Goal: Communication & Community: Answer question/provide support

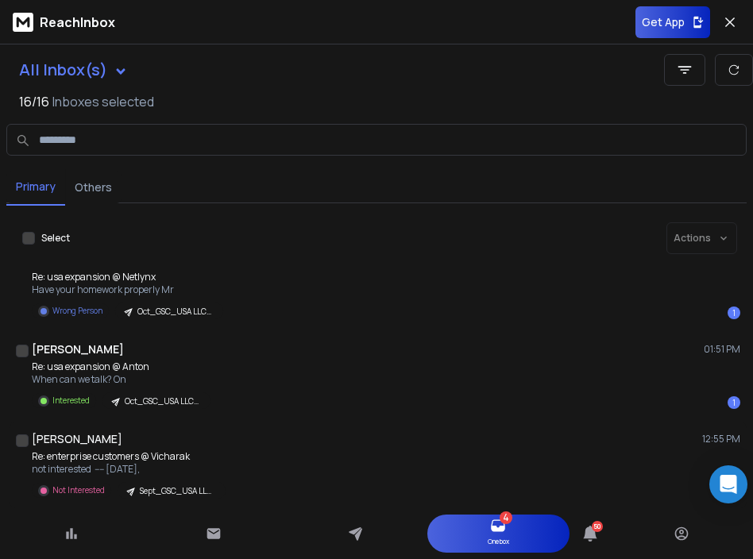
scroll to position [119, 0]
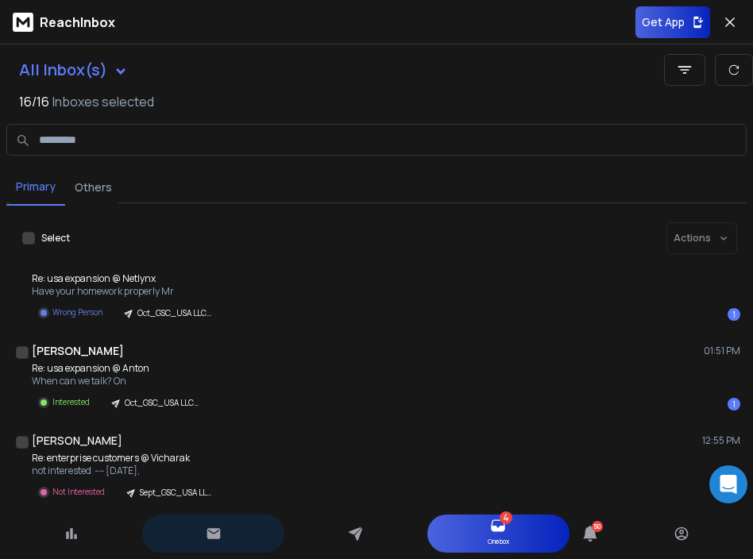
click at [216, 519] on div at bounding box center [213, 534] width 142 height 38
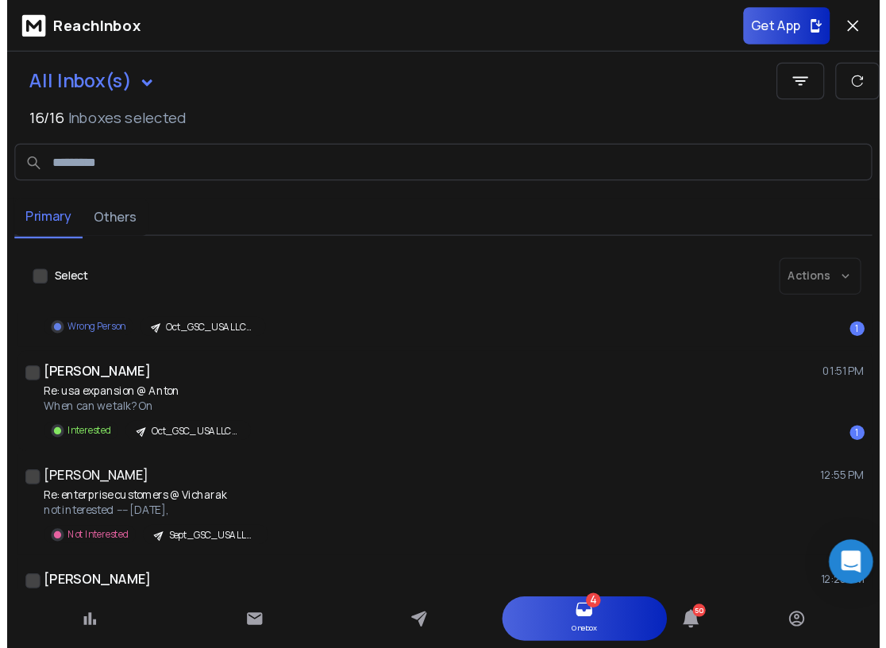
scroll to position [0, 0]
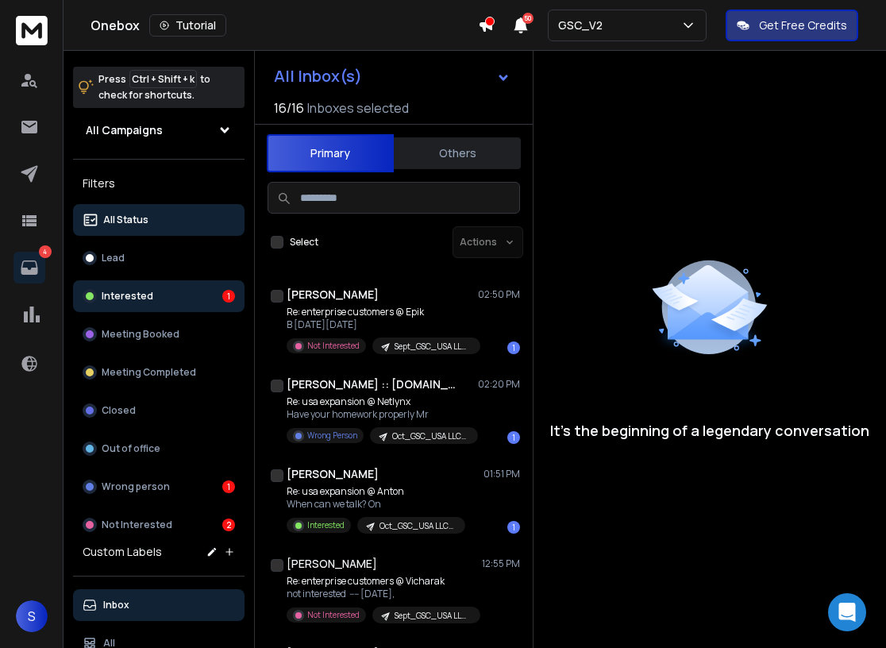
click at [184, 291] on button "Interested 1" at bounding box center [159, 296] width 172 height 32
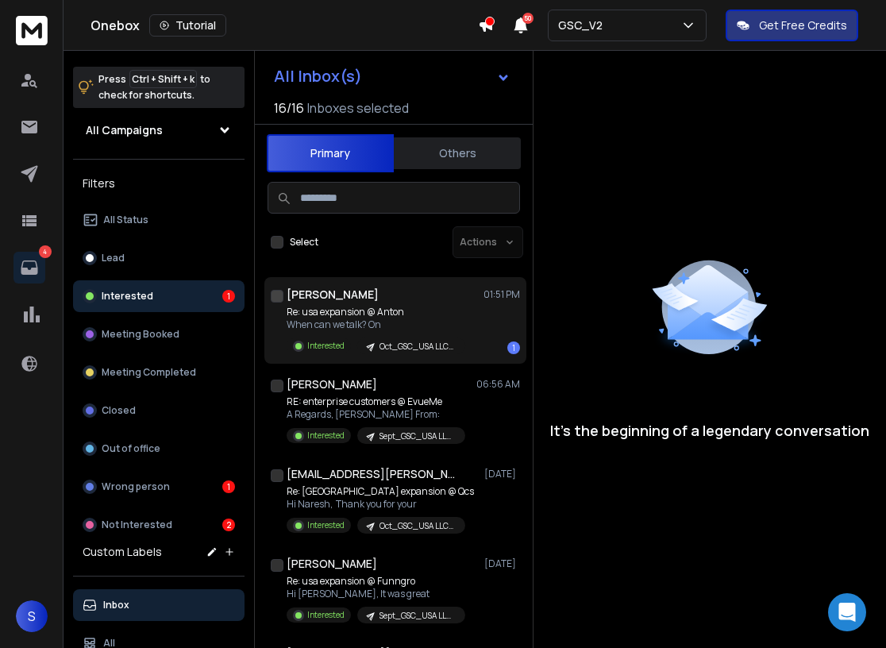
click at [437, 328] on p "When can we talk? On" at bounding box center [376, 324] width 179 height 13
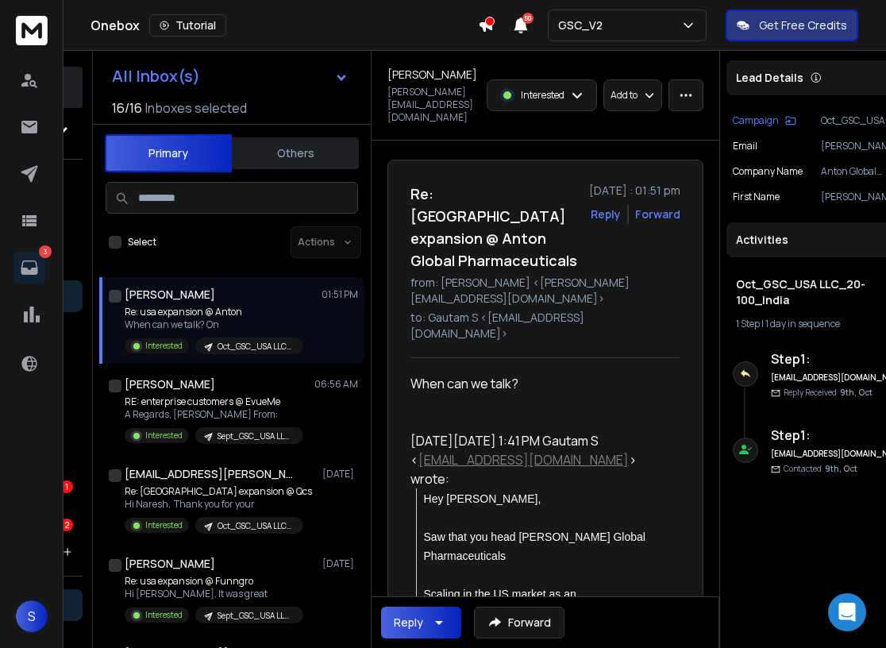
scroll to position [33, 0]
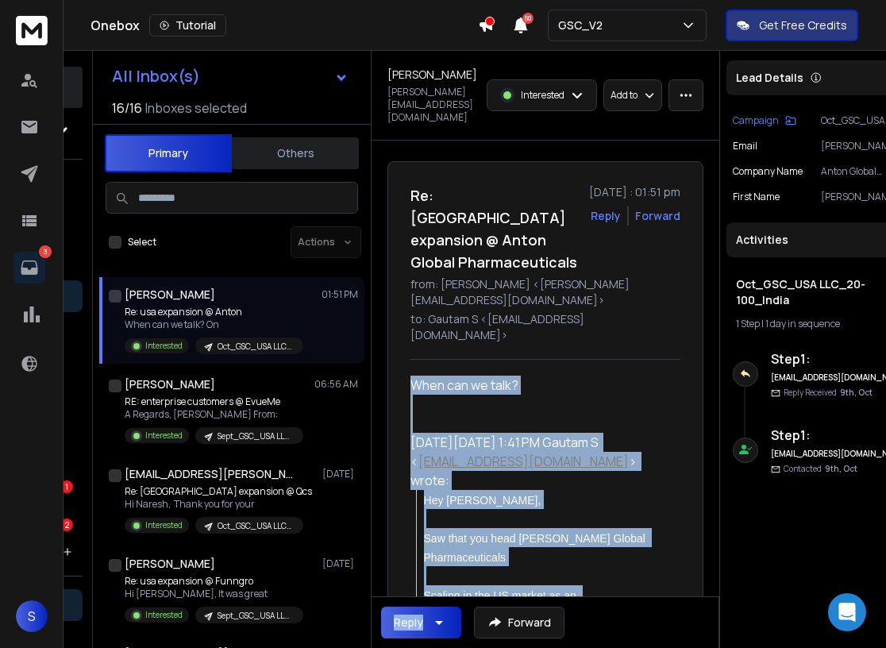
drag, startPoint x: 410, startPoint y: 303, endPoint x: 569, endPoint y: 604, distance: 341.4
click at [569, 558] on div "Vidul Gupta Vidul Gupta vidul@antonglobal.com Interested Add to Interested Add …" at bounding box center [546, 375] width 348 height 648
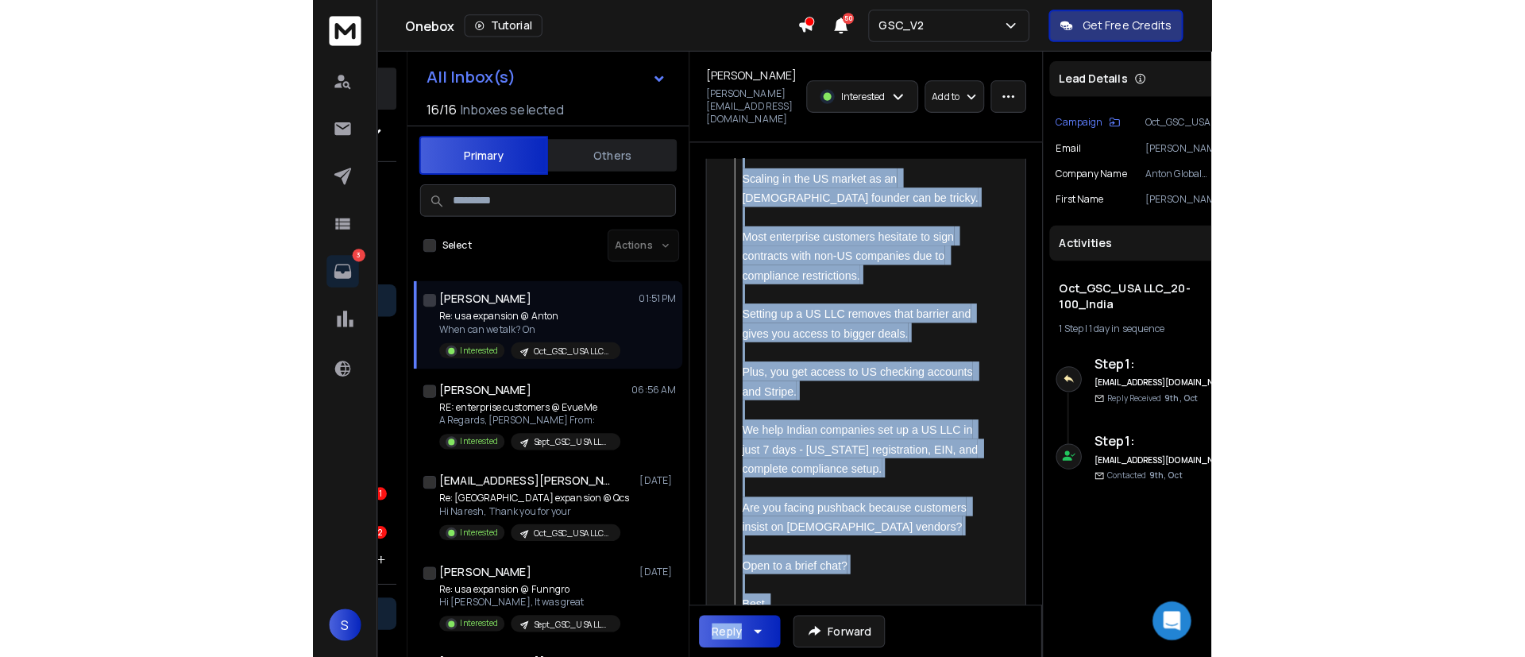
scroll to position [450, 0]
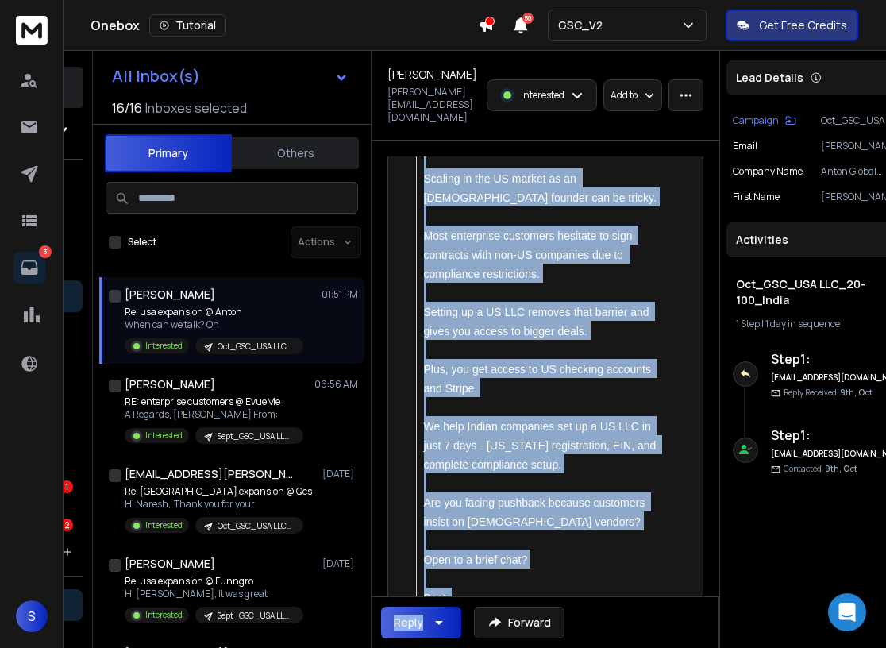
copy div "When can we talk? On Thu, Oct 9, 2025 at 1:41 PM Gautam S < gautam.d@gscaccount…"
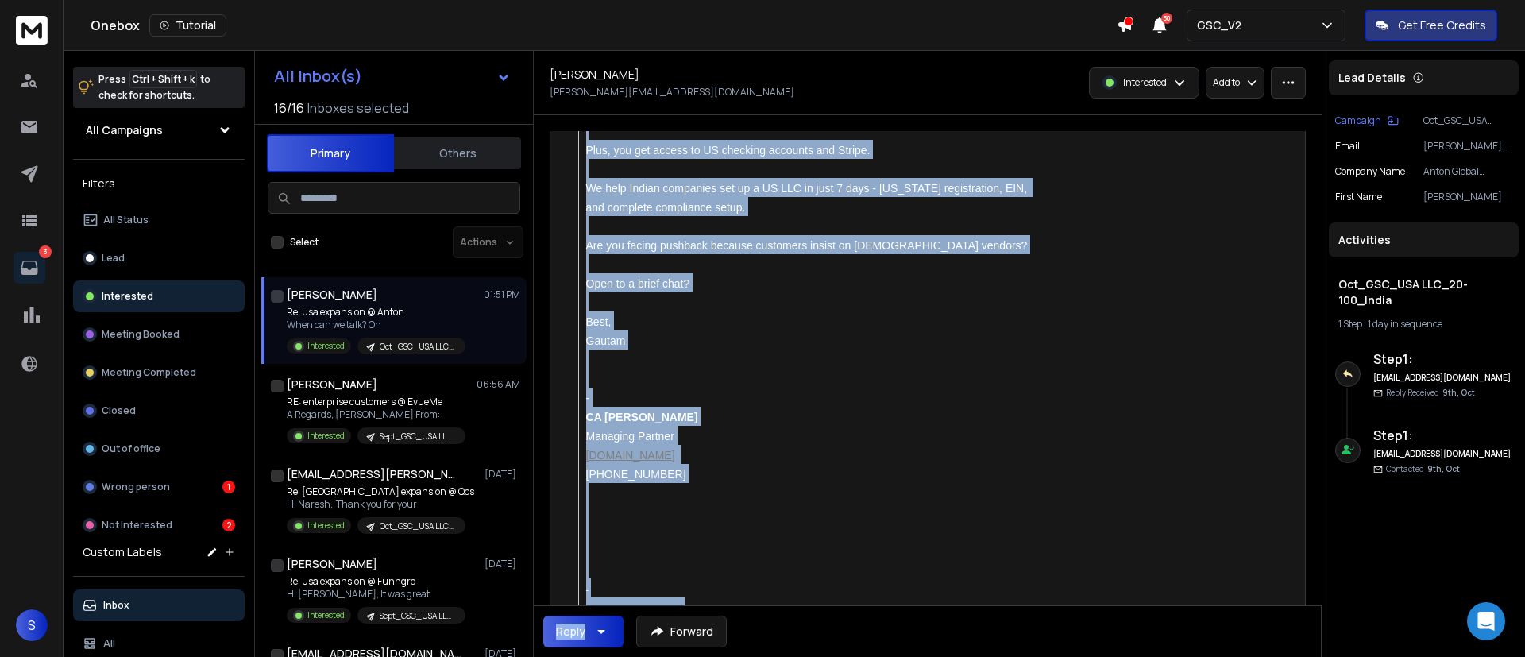
scroll to position [368, 0]
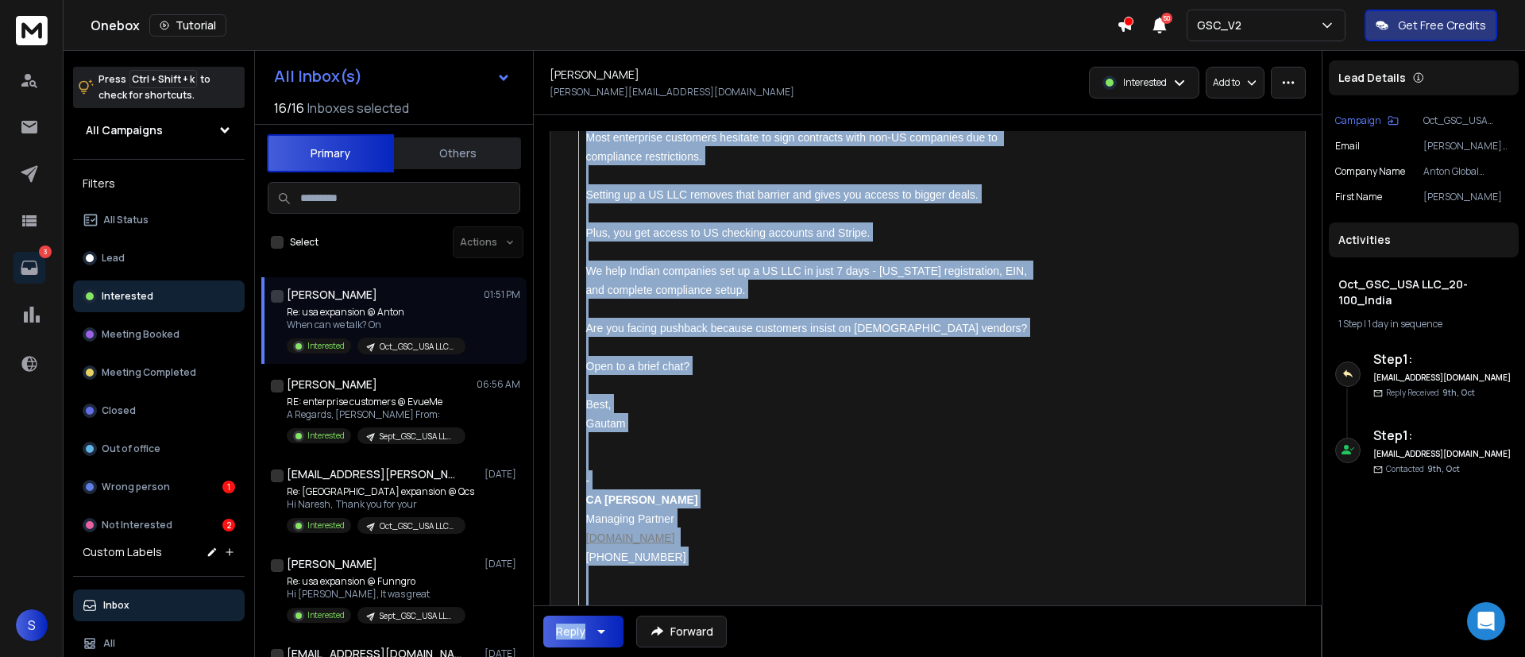
click at [752, 398] on div "Best," at bounding box center [811, 403] width 450 height 19
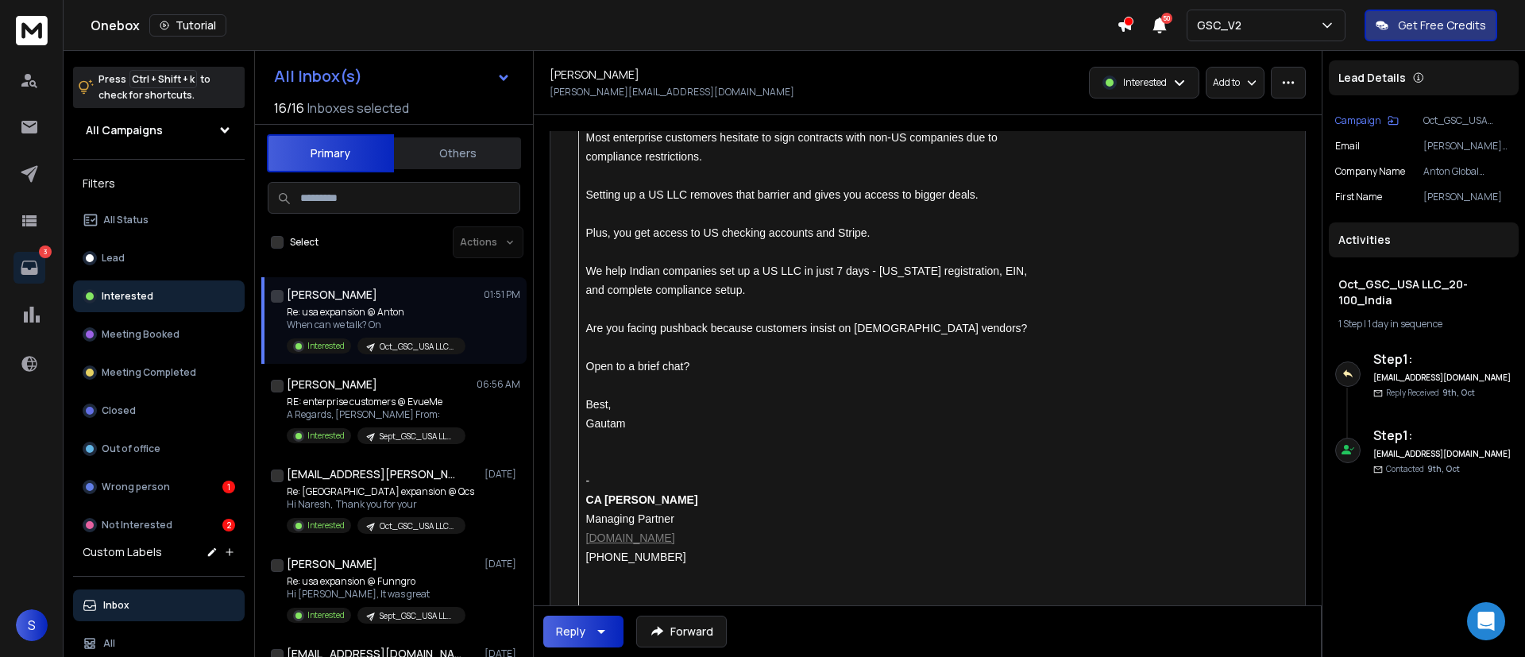
scroll to position [0, 0]
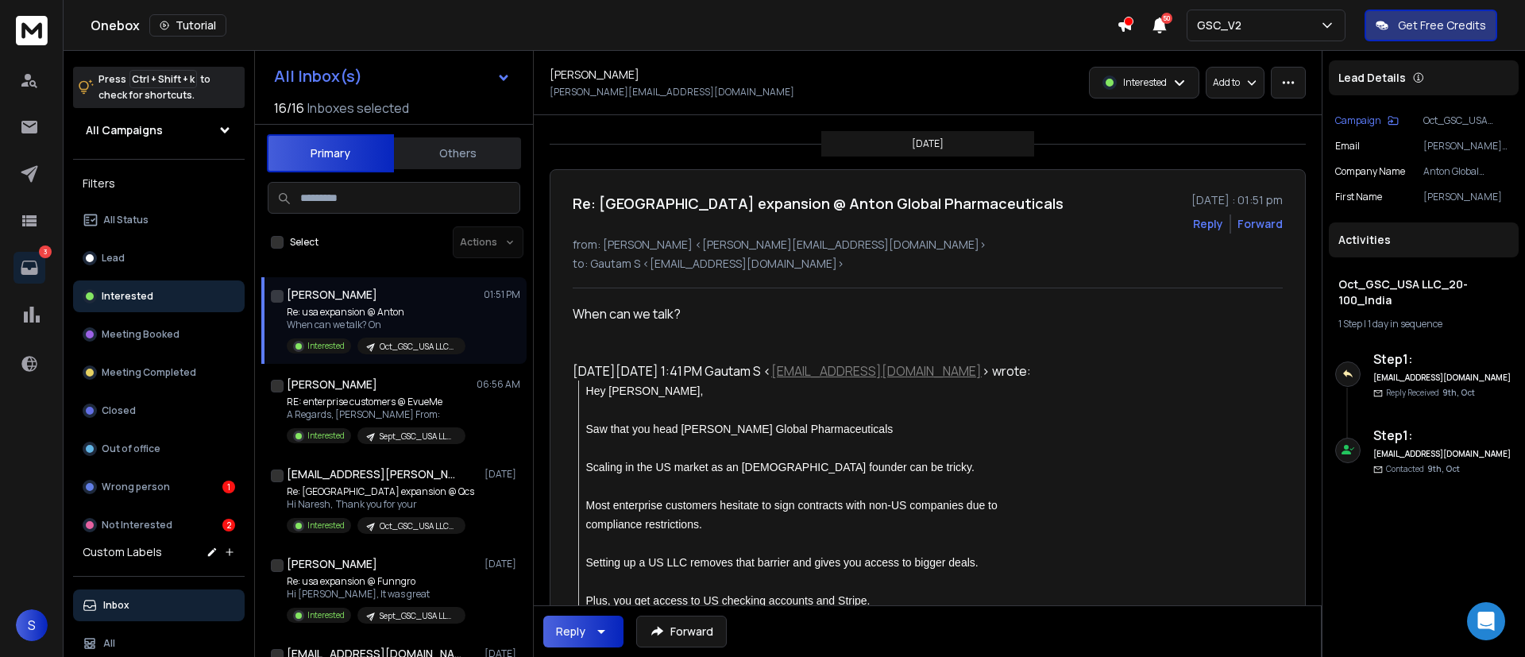
click at [573, 558] on button "Reply" at bounding box center [583, 631] width 80 height 32
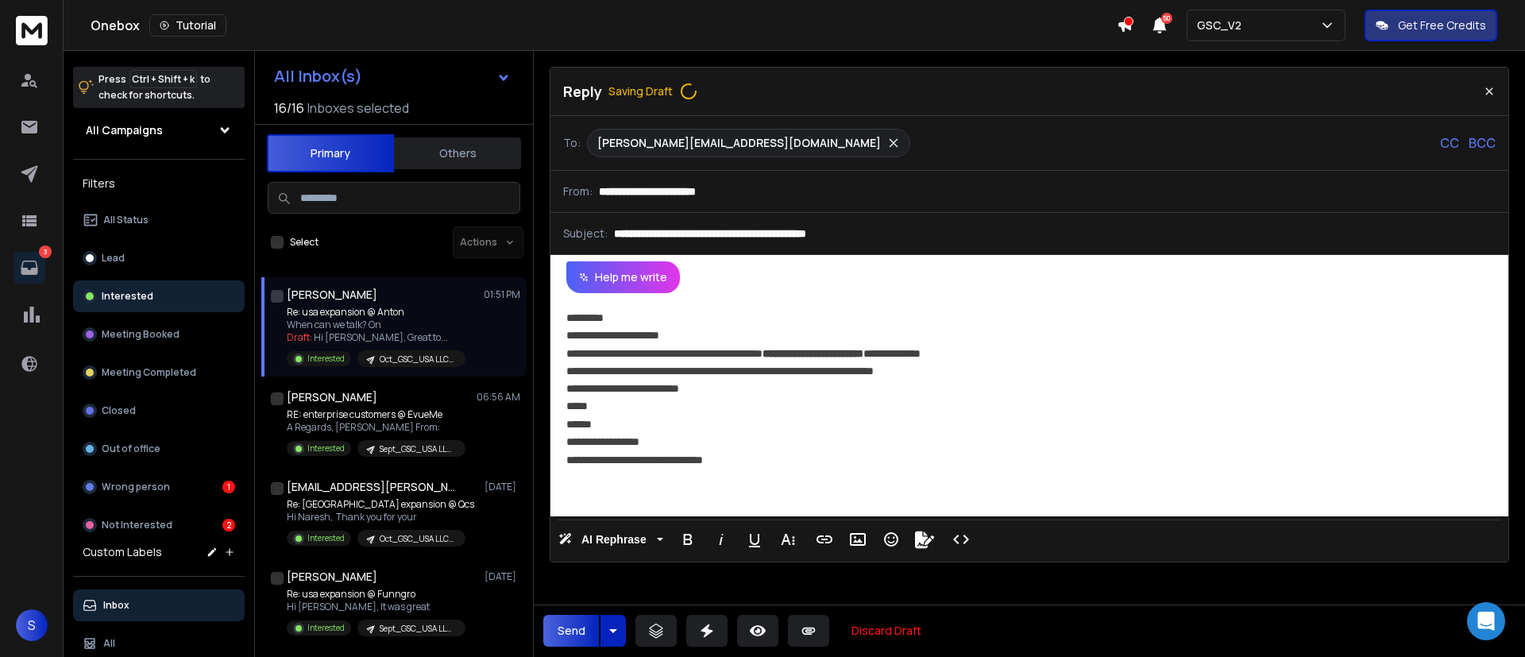
click at [566, 334] on p "**********" at bounding box center [1017, 334] width 903 height 17
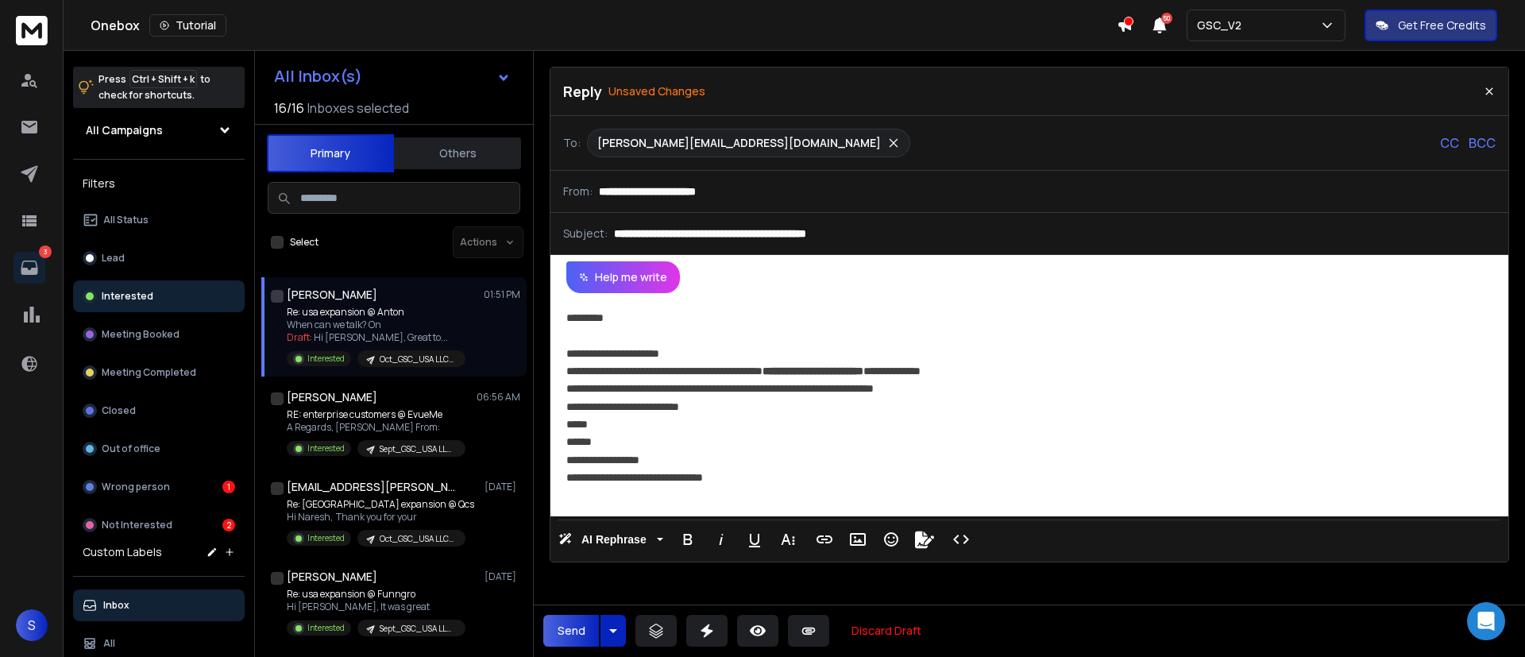
click at [564, 365] on div "**********" at bounding box center [1029, 404] width 958 height 223
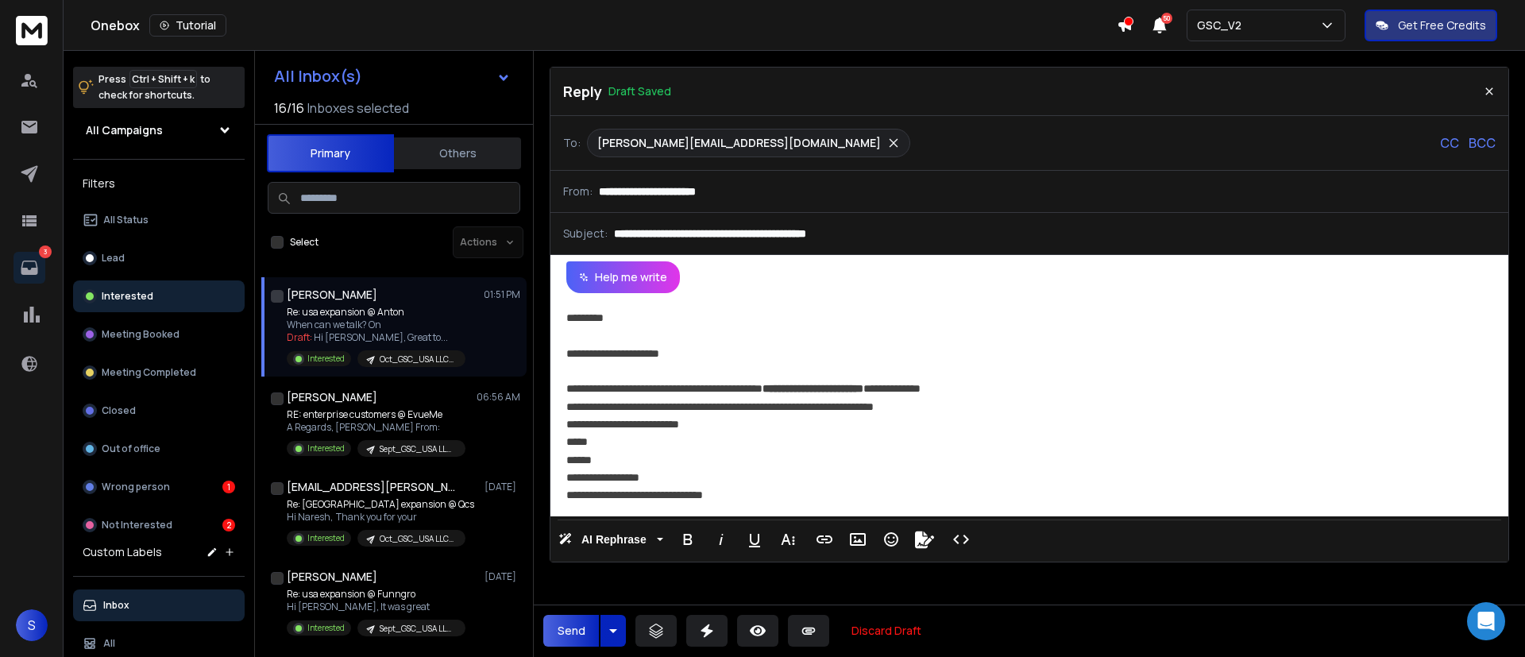
click at [752, 407] on p "**********" at bounding box center [1017, 406] width 903 height 17
click at [565, 421] on div "**********" at bounding box center [1029, 404] width 958 height 223
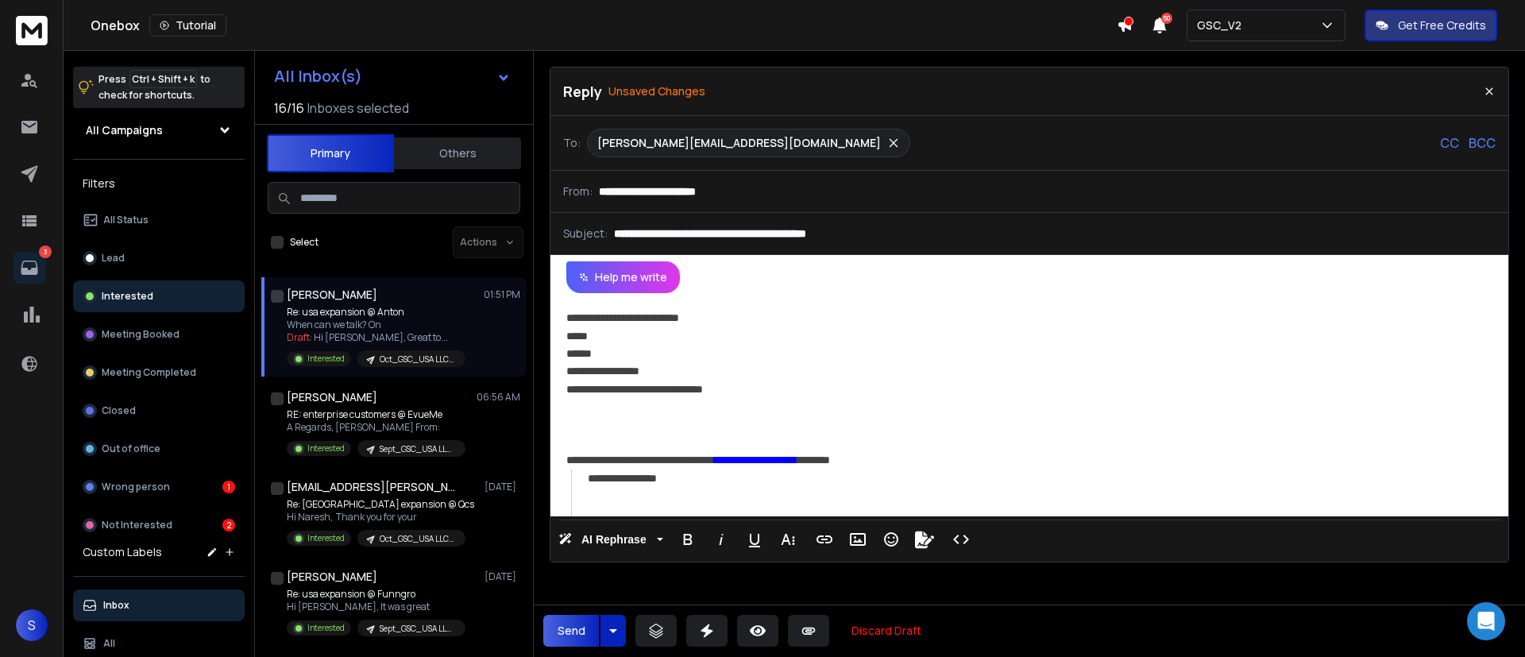
scroll to position [124, 0]
drag, startPoint x: 754, startPoint y: 389, endPoint x: 662, endPoint y: 389, distance: 91.3
click at [662, 389] on p "**********" at bounding box center [1017, 362] width 903 height 71
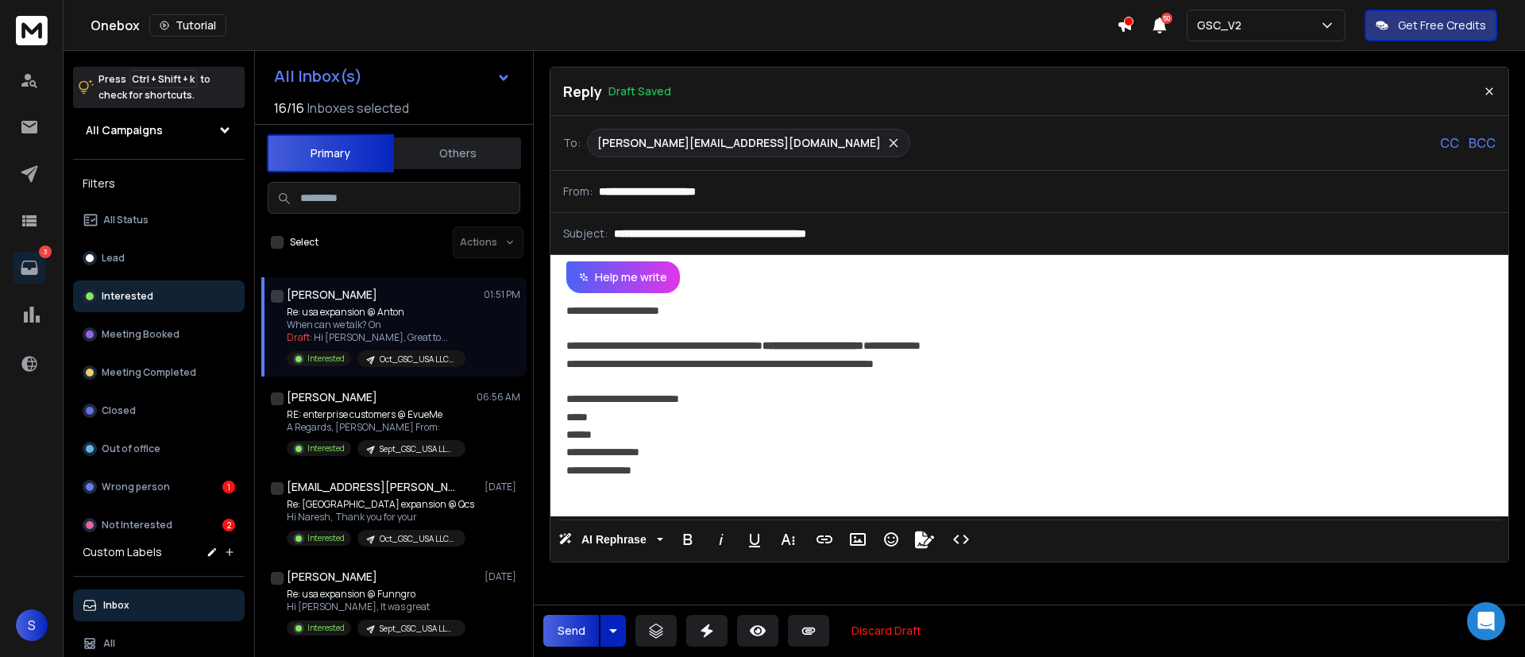
scroll to position [0, 0]
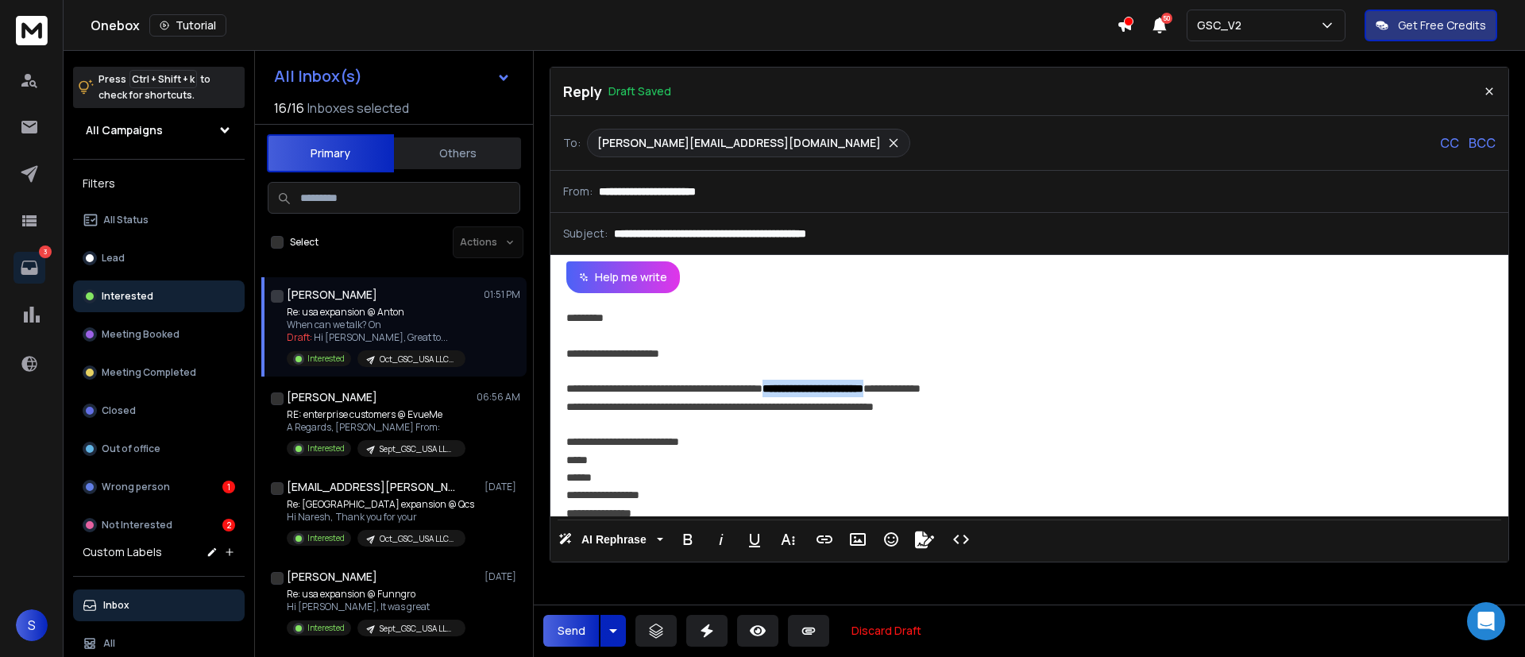
drag, startPoint x: 814, startPoint y: 385, endPoint x: 956, endPoint y: 388, distance: 142.2
click at [752, 388] on p "**********" at bounding box center [1017, 380] width 903 height 36
click at [689, 537] on icon "button" at bounding box center [687, 539] width 19 height 19
click at [752, 388] on p "**********" at bounding box center [1017, 380] width 903 height 36
click at [752, 145] on p "CC" at bounding box center [1449, 142] width 19 height 19
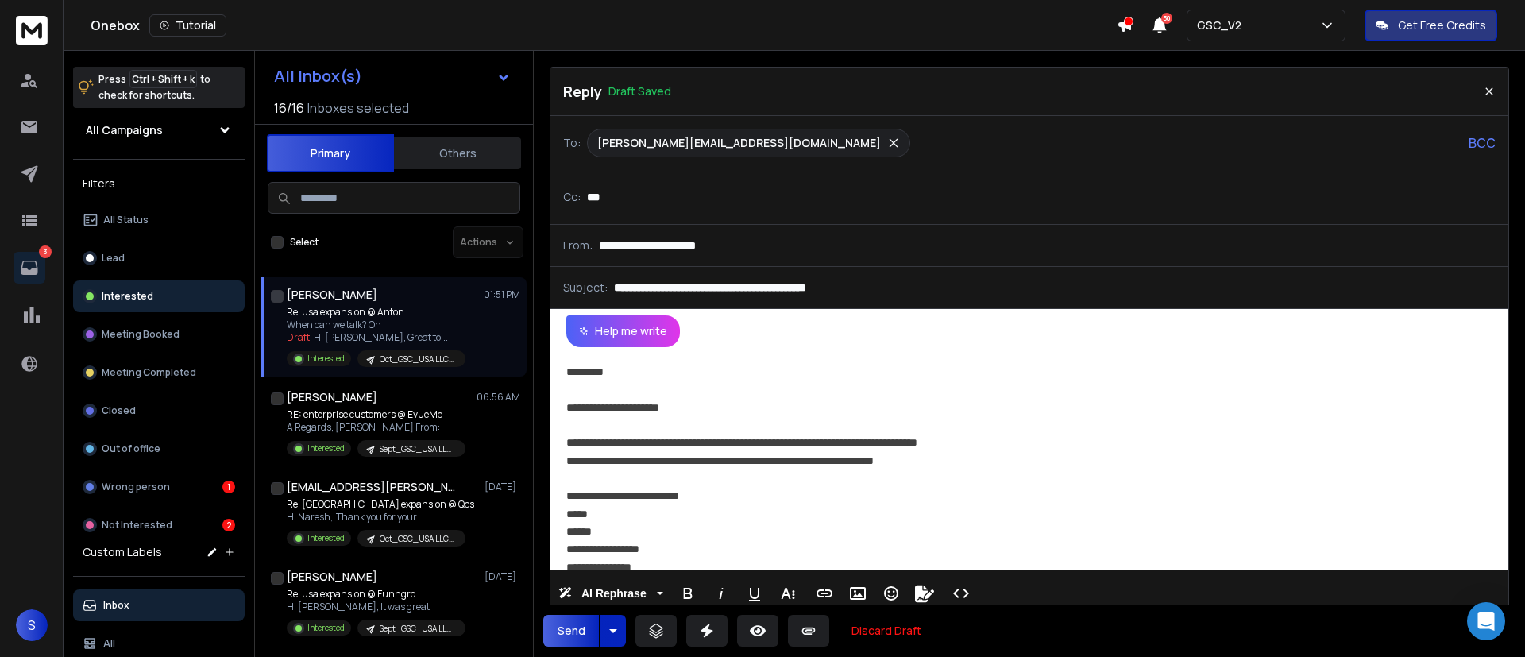
type input "**********"
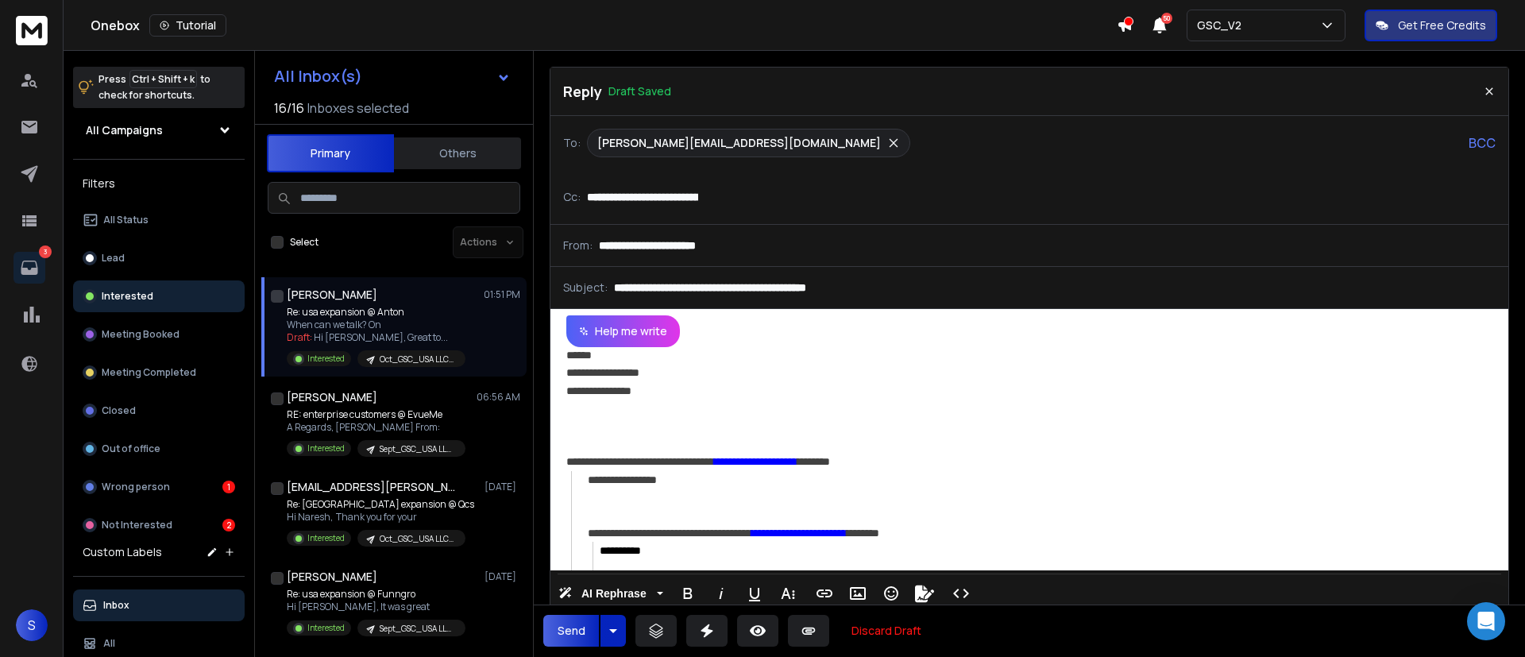
scroll to position [197, 0]
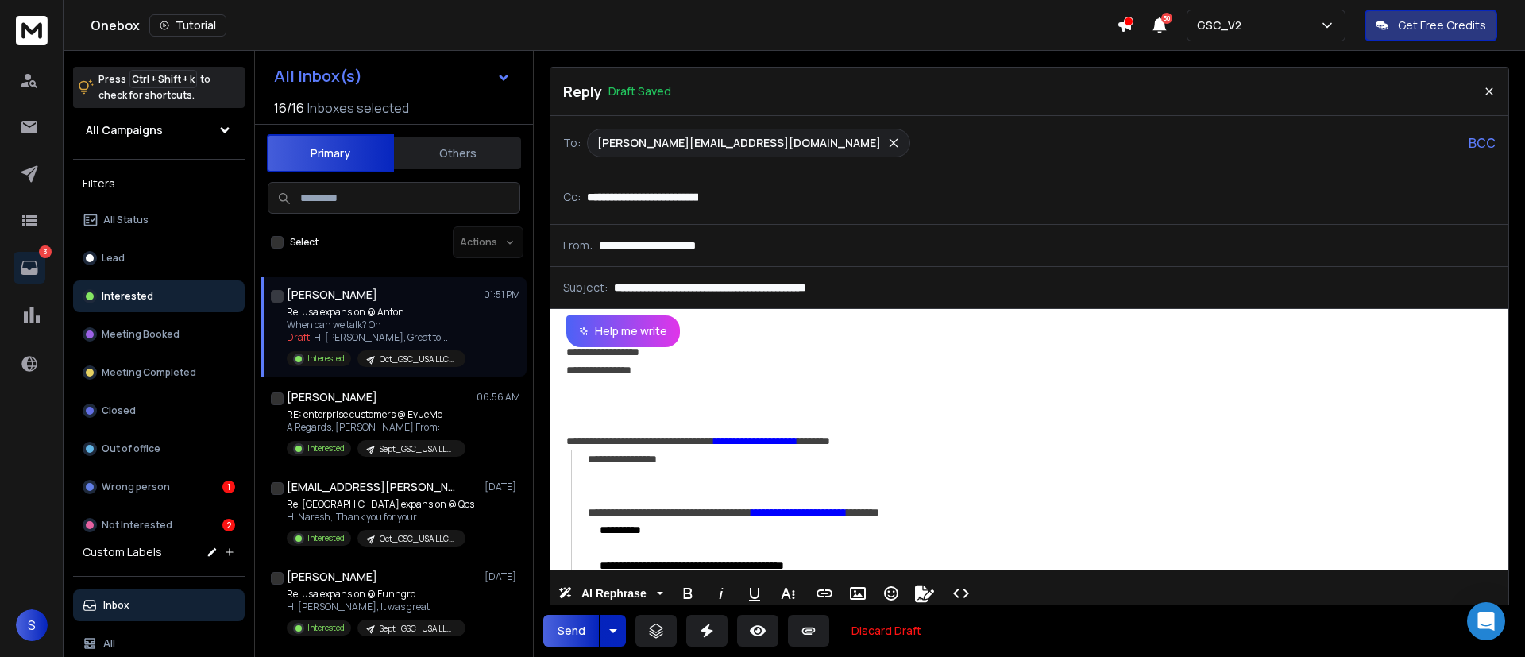
click at [570, 558] on button "Send" at bounding box center [571, 631] width 56 height 32
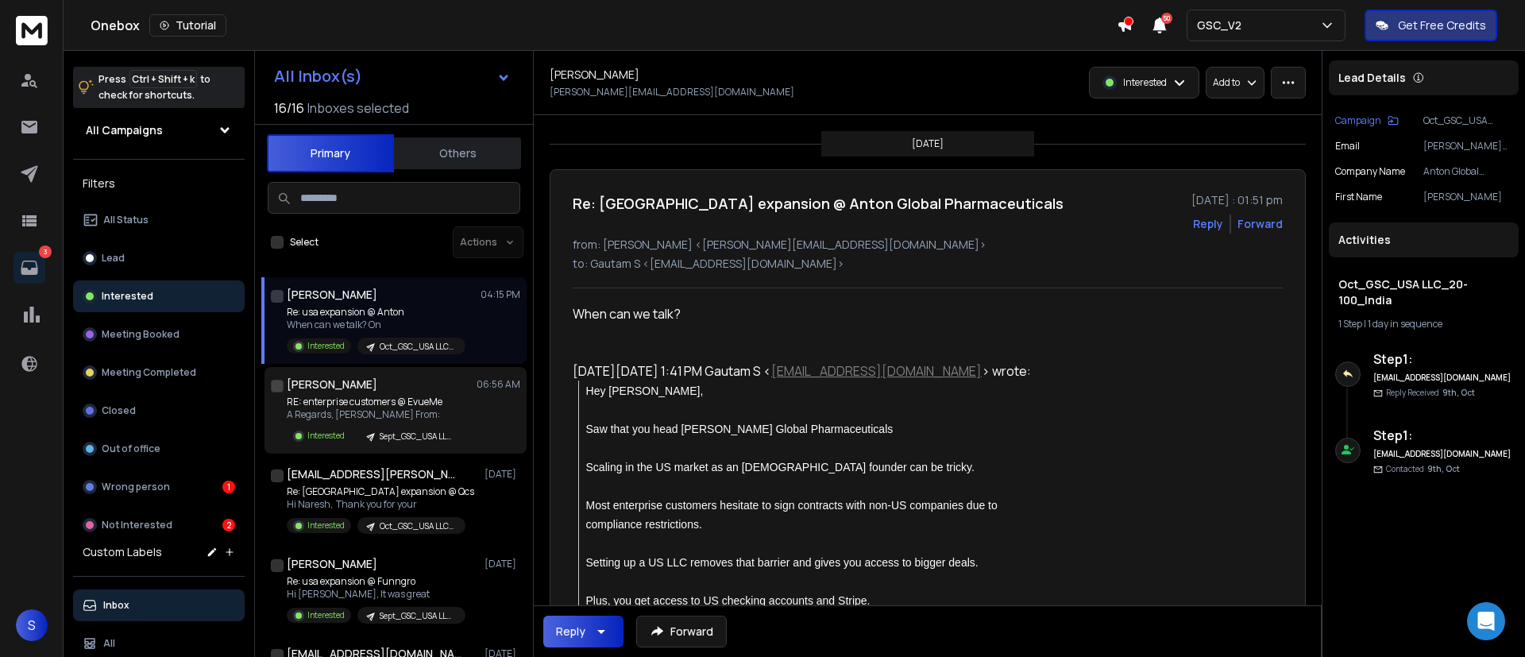
click at [416, 411] on p "A Regards, [PERSON_NAME] From:" at bounding box center [376, 414] width 179 height 13
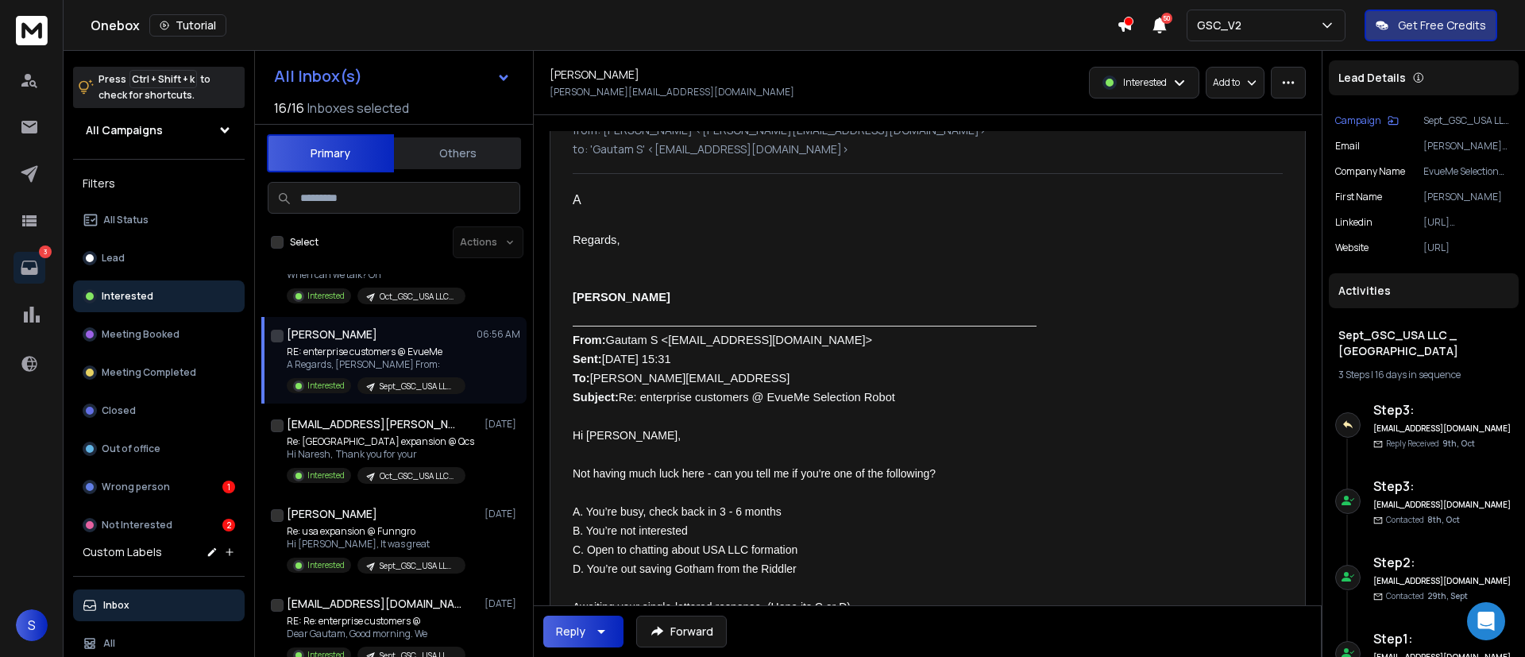
scroll to position [116, 0]
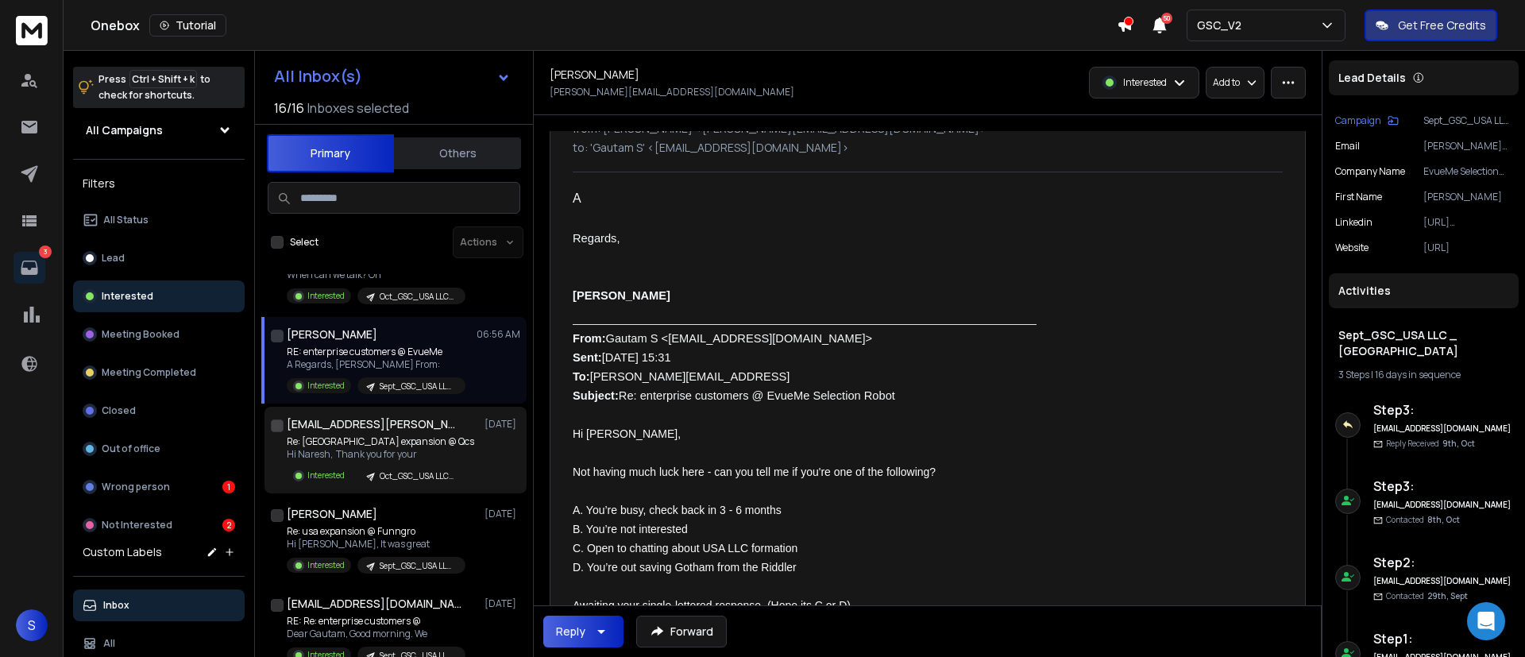
click at [356, 448] on p "Hi Naresh, Thank you for your" at bounding box center [380, 454] width 187 height 13
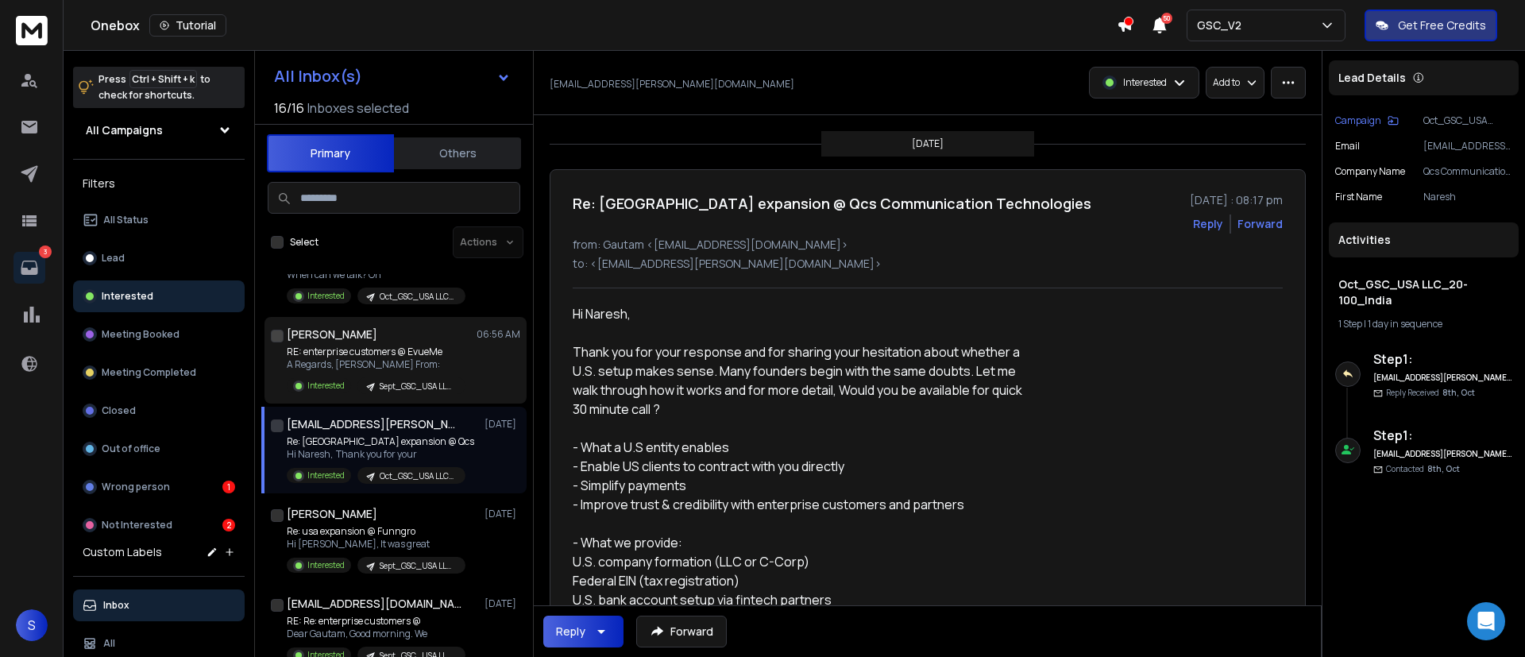
scroll to position [0, 0]
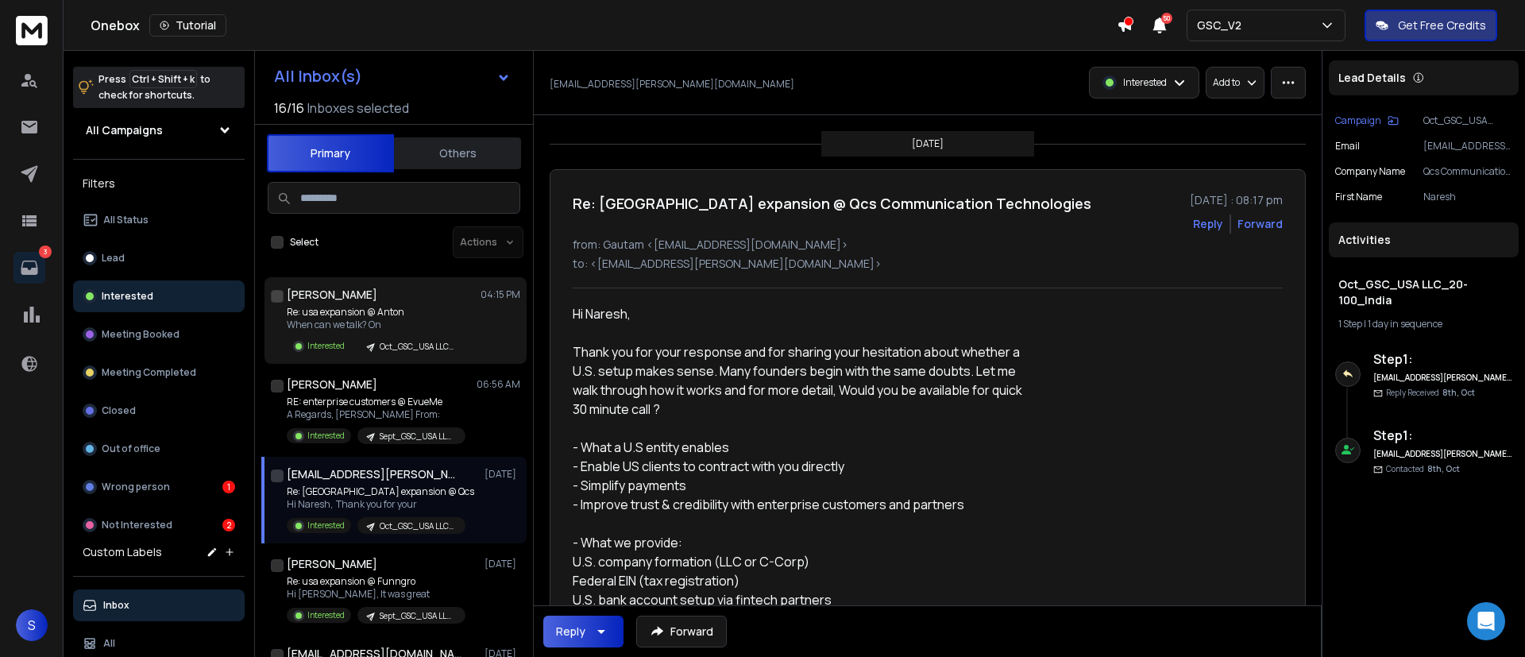
click at [350, 324] on p "When can we talk? On" at bounding box center [376, 324] width 179 height 13
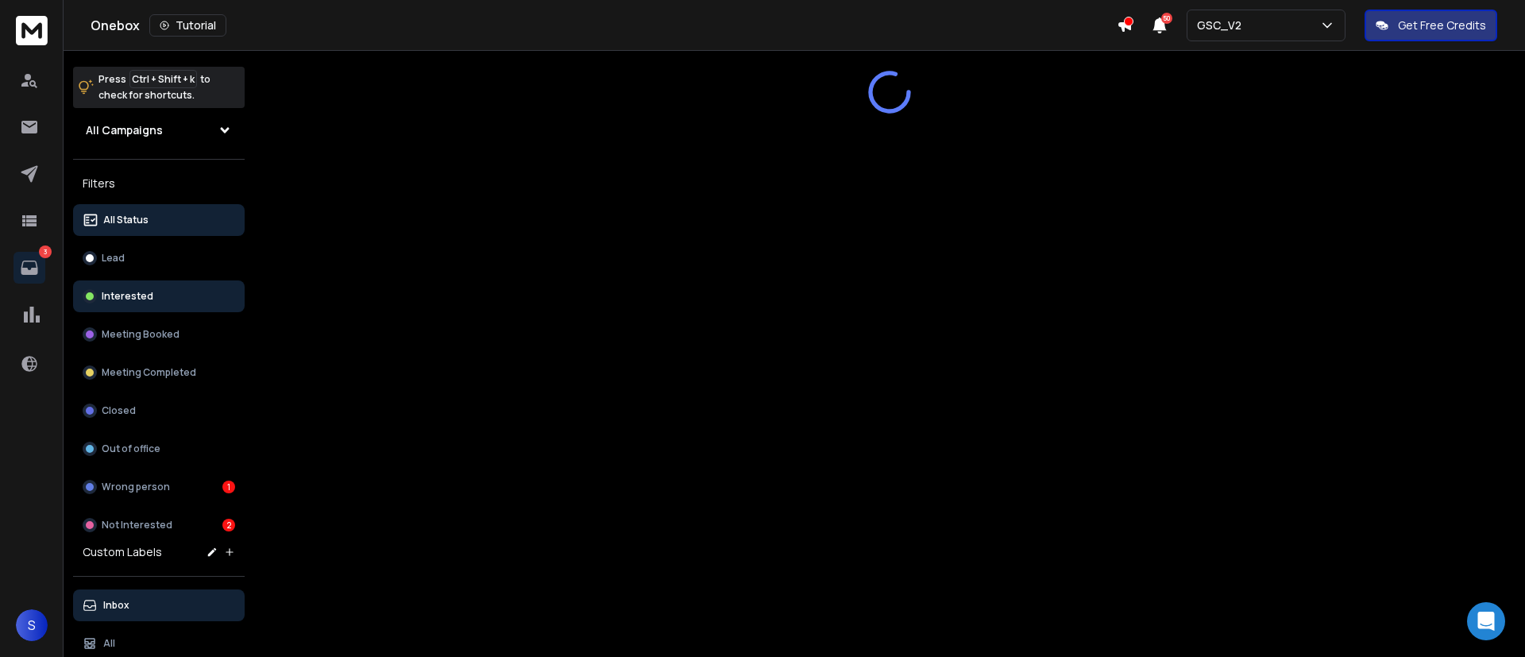
click at [186, 299] on button "Interested" at bounding box center [159, 296] width 172 height 32
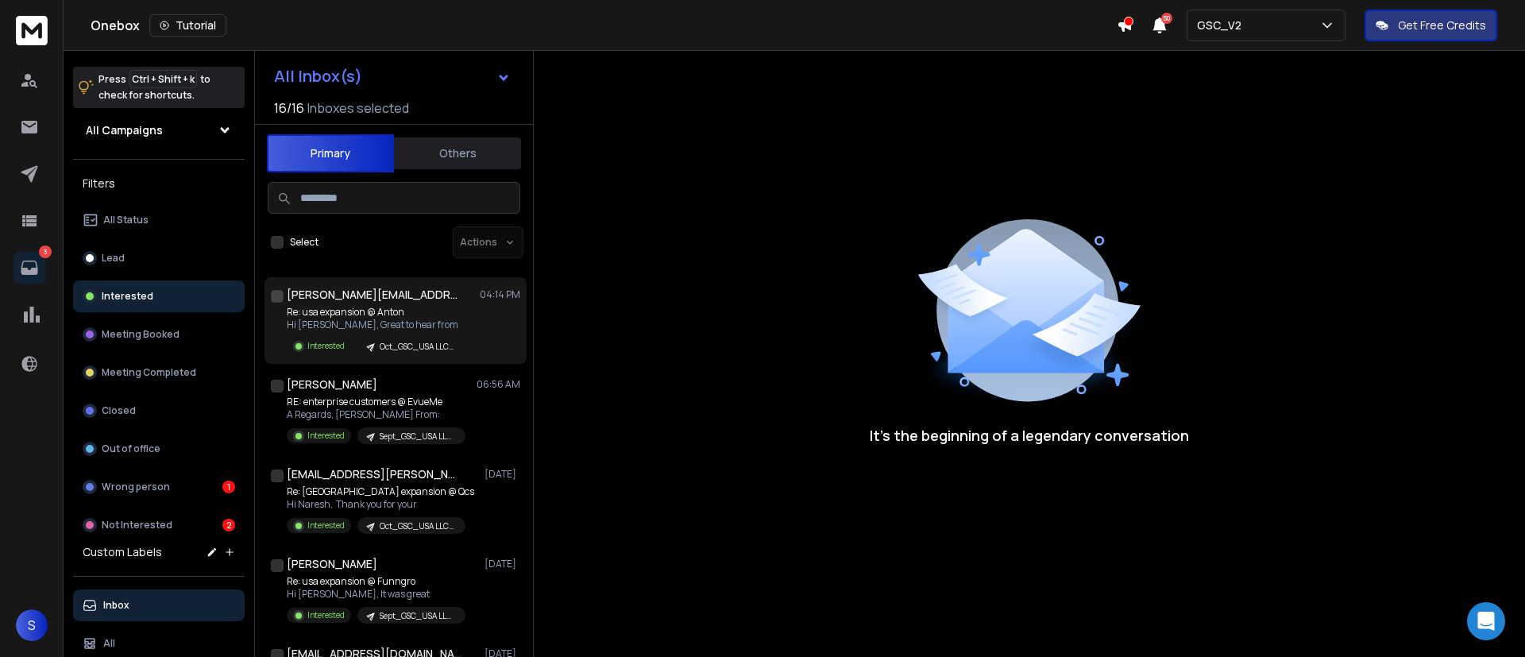
click at [394, 308] on p "Re: usa expansion @ Anton" at bounding box center [376, 312] width 179 height 13
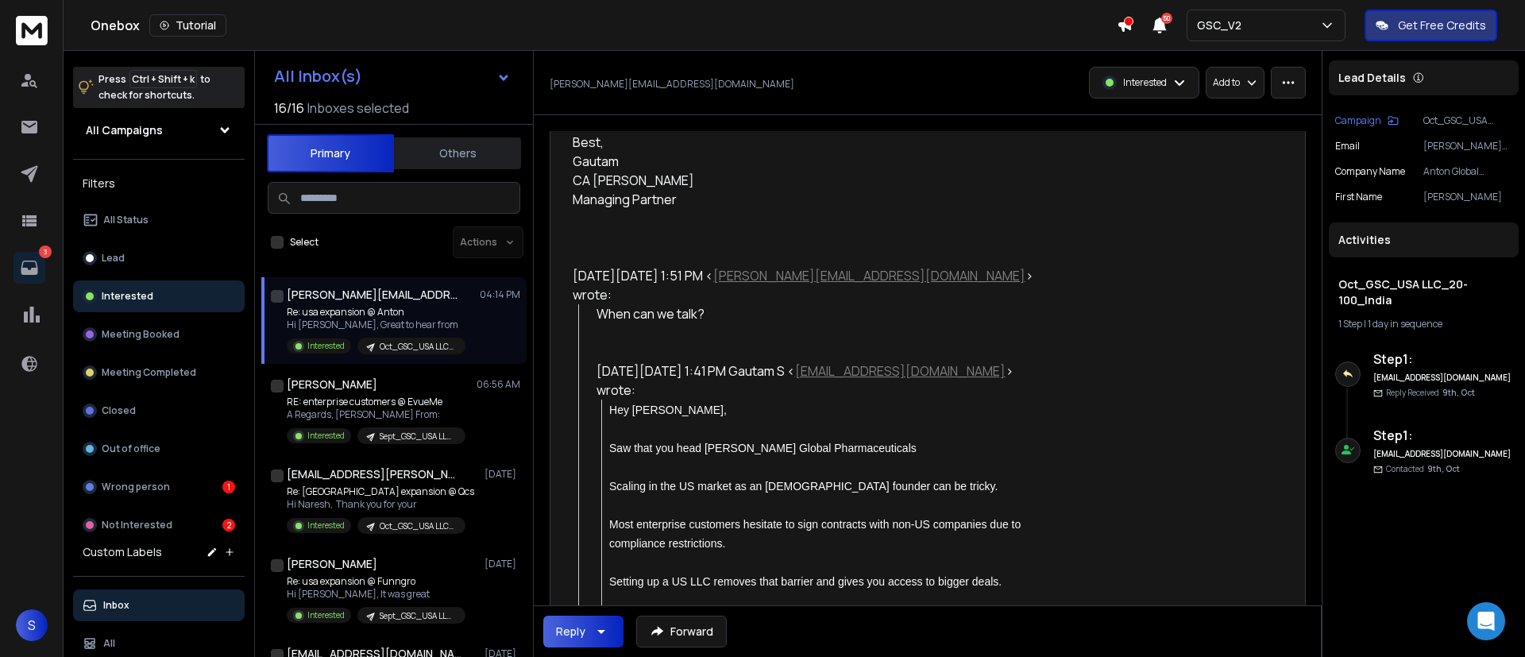
scroll to position [348, 0]
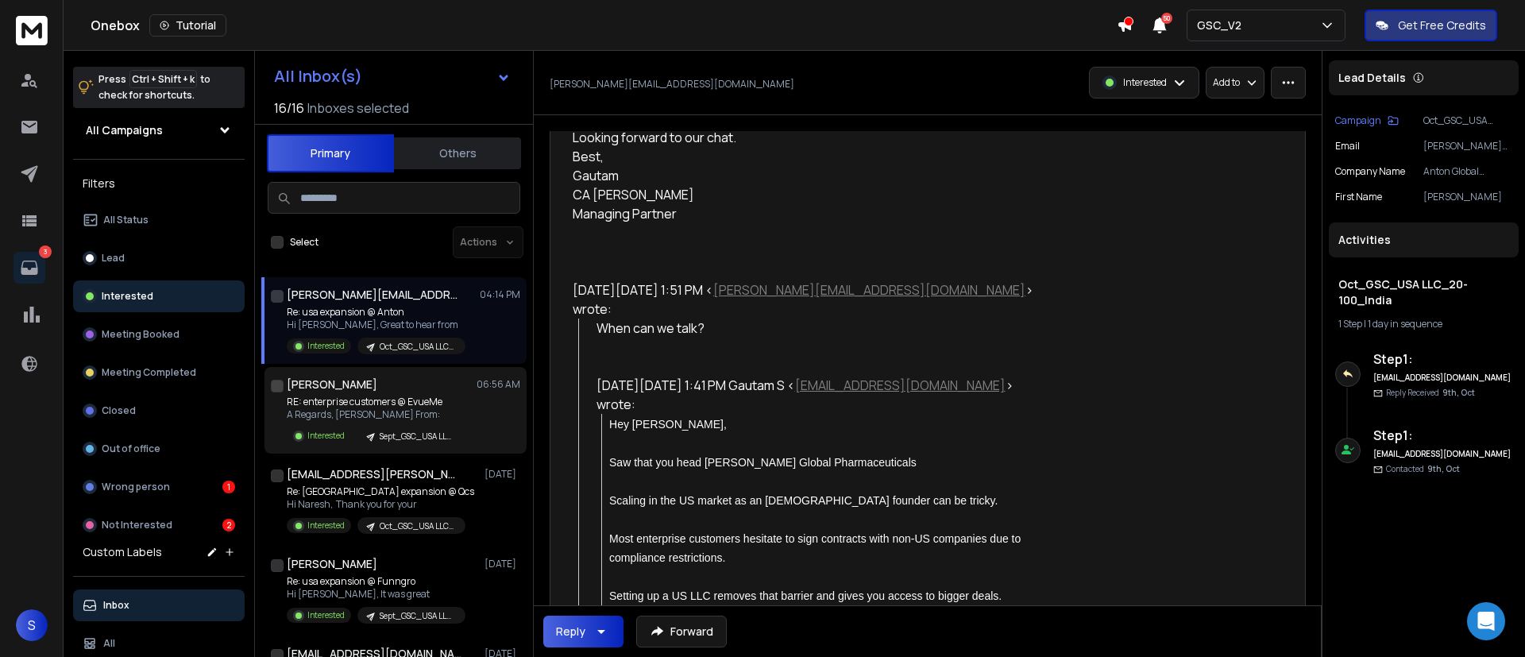
click at [372, 401] on p "RE: enterprise customers @ EvueMe" at bounding box center [376, 402] width 179 height 13
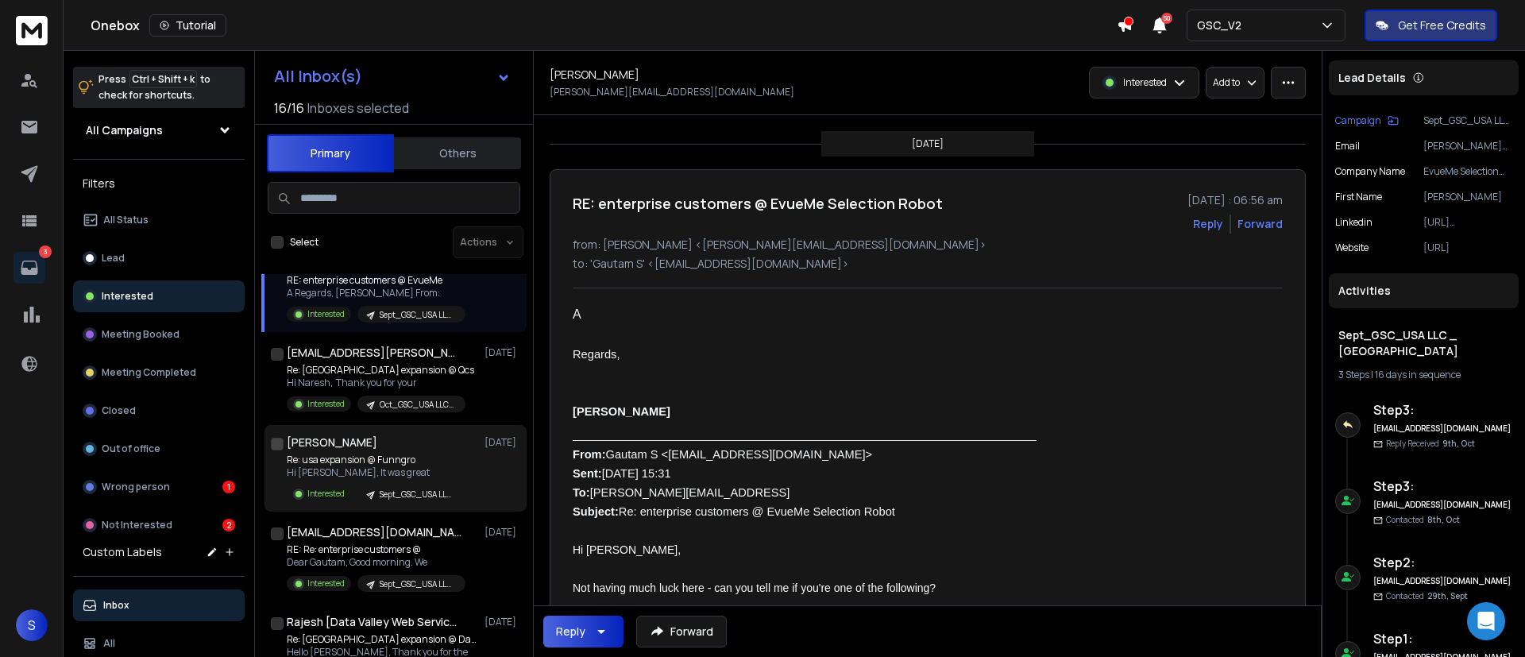
scroll to position [121, 0]
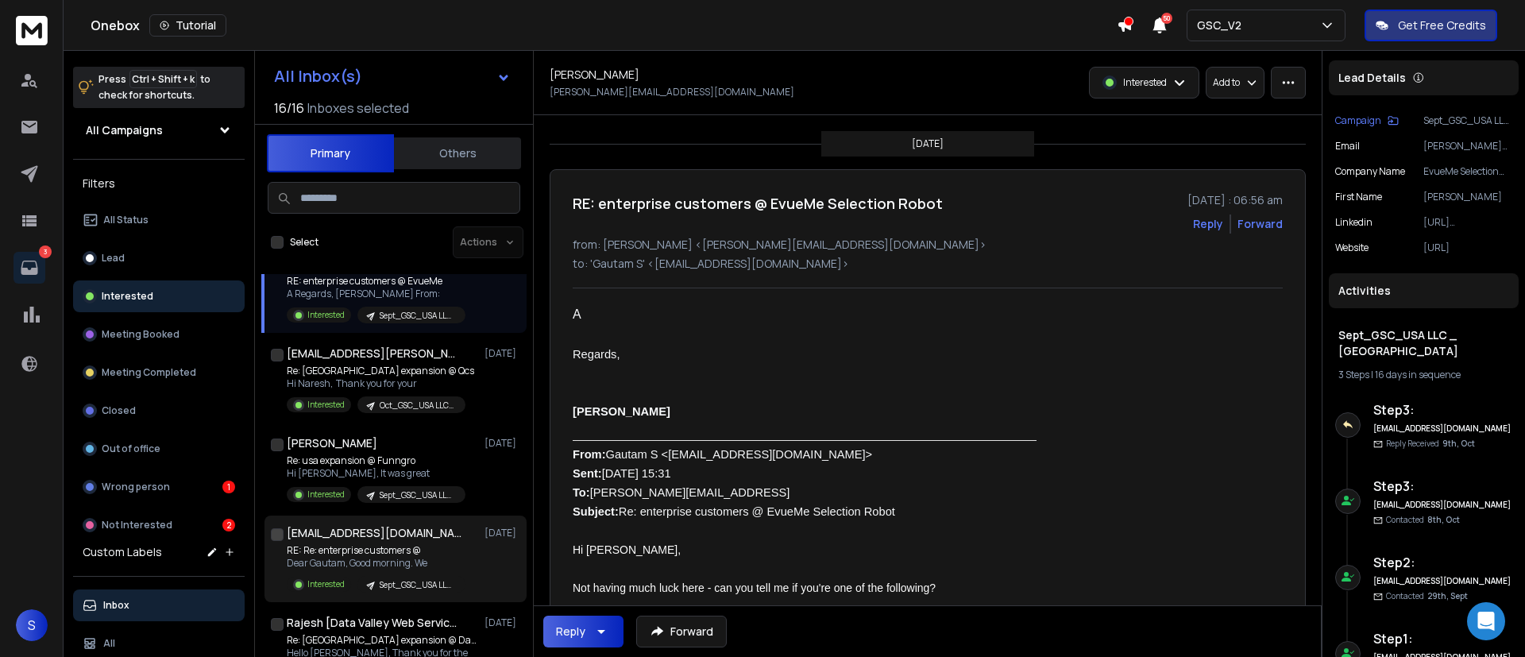
click at [402, 539] on div "[EMAIL_ADDRESS][DOMAIN_NAME] [DATE]" at bounding box center [403, 533] width 233 height 16
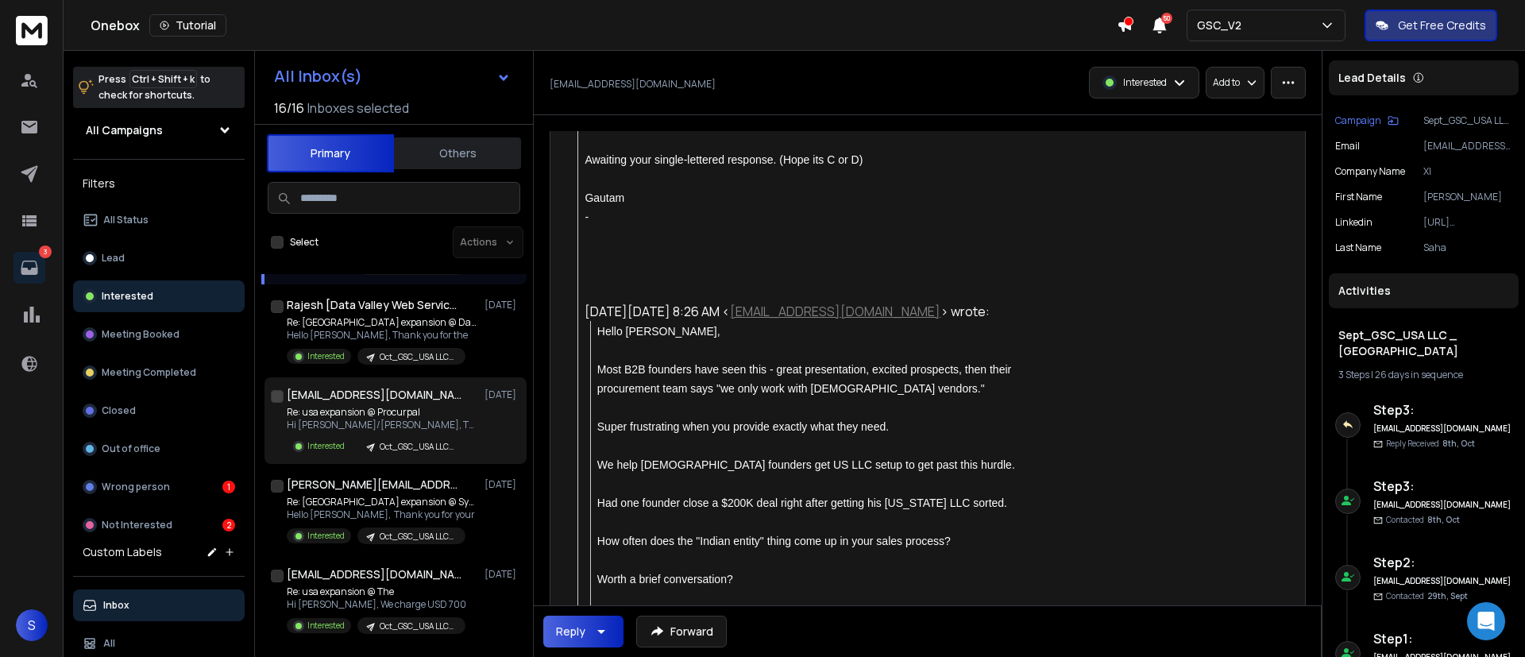
scroll to position [0, 0]
